Goal: Check status: Check status

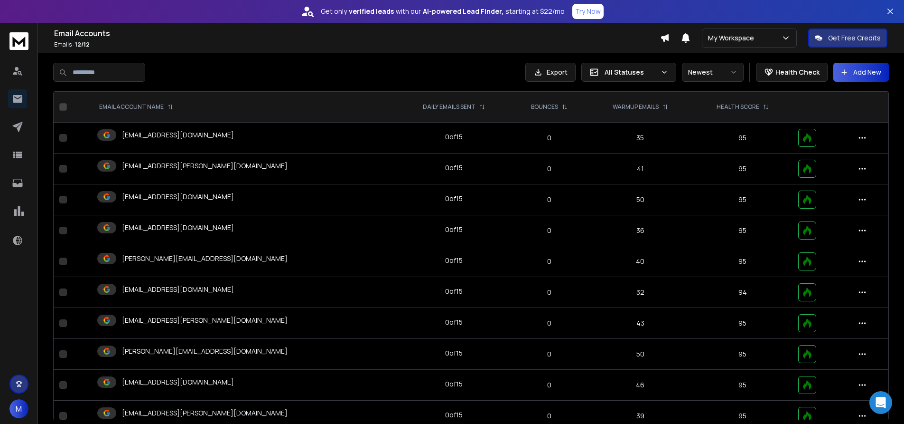
click at [712, 114] on th "HEALTH SCORE" at bounding box center [743, 107] width 100 height 31
click at [720, 106] on p "HEALTH SCORE" at bounding box center [738, 107] width 43 height 8
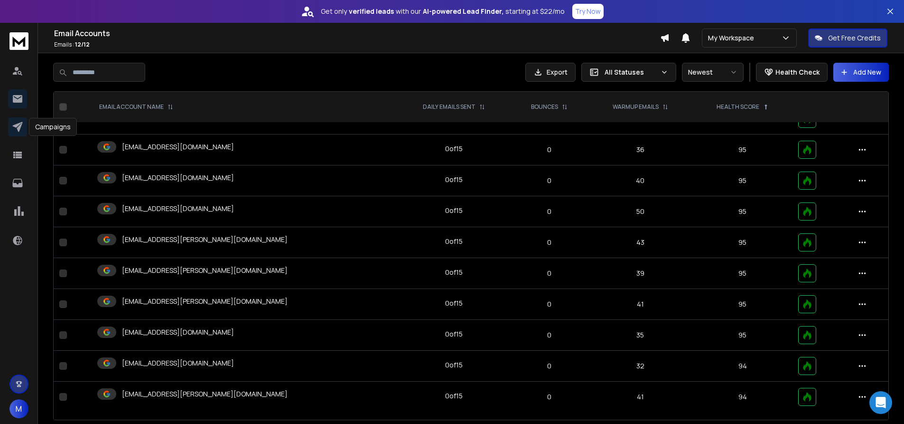
click at [17, 132] on link at bounding box center [17, 126] width 19 height 19
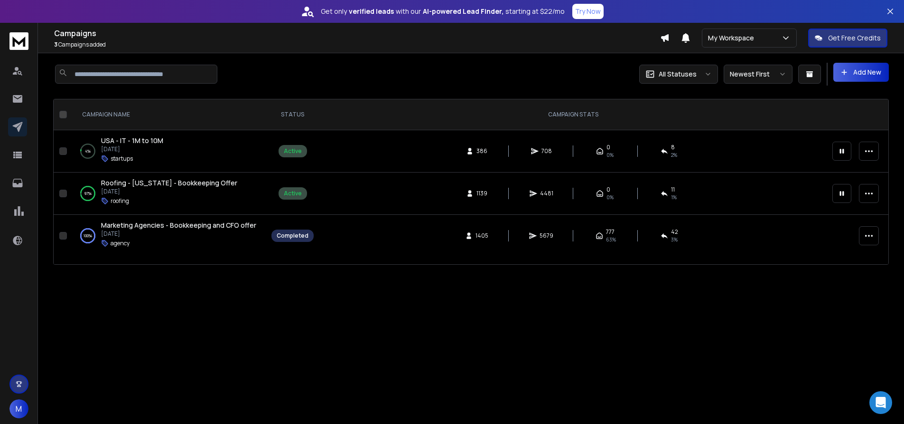
click at [143, 150] on p "5 days ago" at bounding box center [132, 149] width 62 height 8
